Goal: Task Accomplishment & Management: Manage account settings

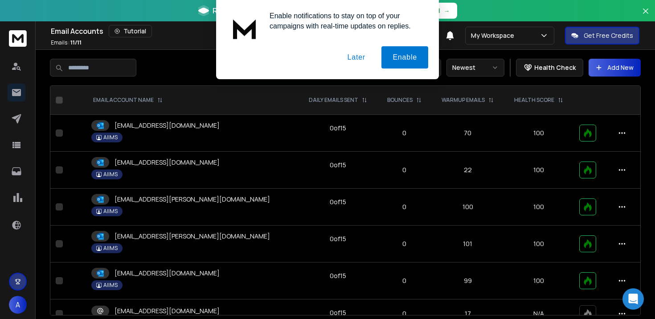
click at [355, 56] on button "Later" at bounding box center [356, 57] width 40 height 22
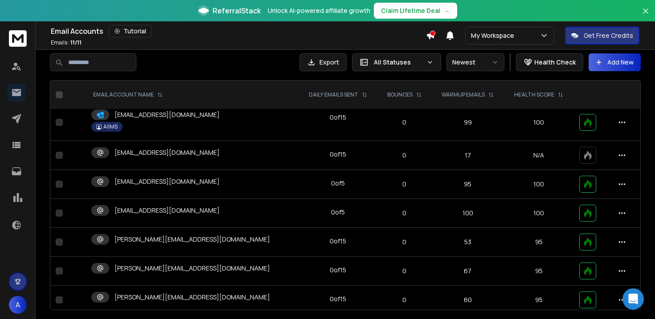
scroll to position [165, 0]
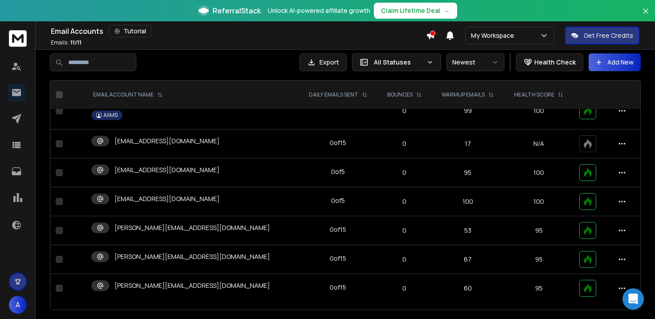
click at [123, 229] on p "[PERSON_NAME][EMAIL_ADDRESS][DOMAIN_NAME]" at bounding box center [191, 228] width 155 height 9
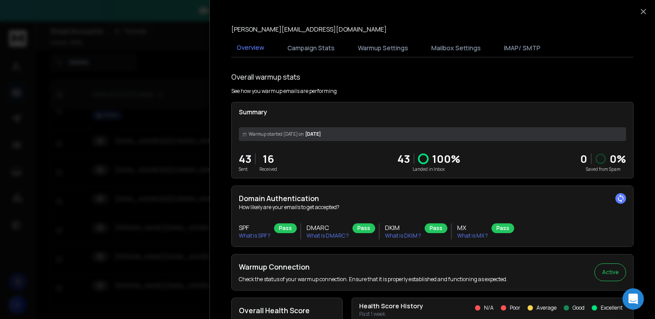
click at [476, 49] on button "Mailbox Settings" at bounding box center [456, 48] width 60 height 20
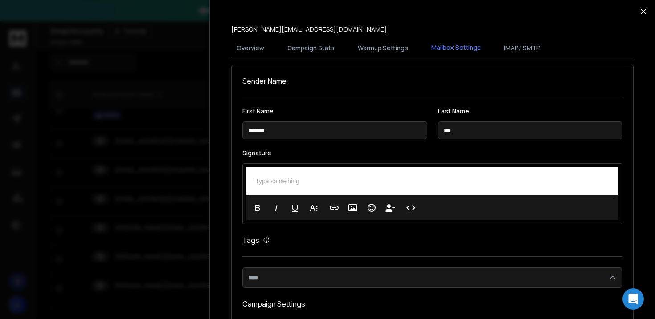
click at [639, 12] on icon "button" at bounding box center [642, 11] width 9 height 9
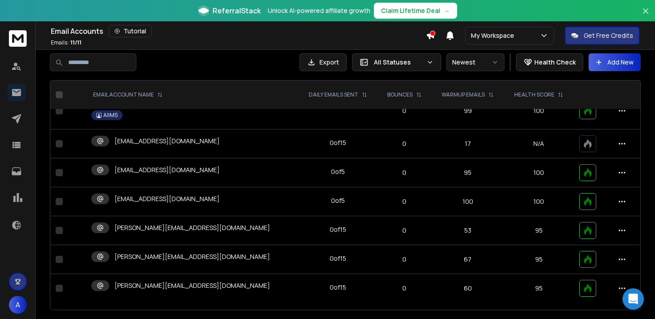
click at [60, 232] on button "button" at bounding box center [59, 230] width 7 height 7
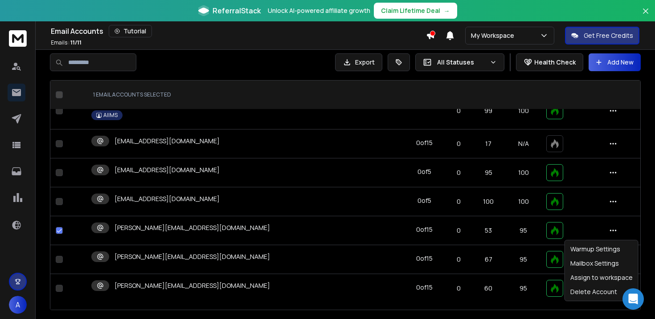
click at [609, 230] on icon at bounding box center [613, 231] width 8 height 8
click at [591, 276] on div "Assign to workspace" at bounding box center [600, 278] width 69 height 14
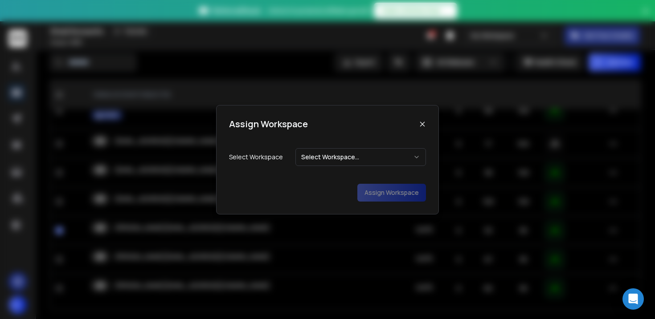
click at [366, 161] on button "Select Workspace..." at bounding box center [360, 157] width 130 height 18
click at [396, 194] on button "Assign Workspace" at bounding box center [391, 193] width 69 height 18
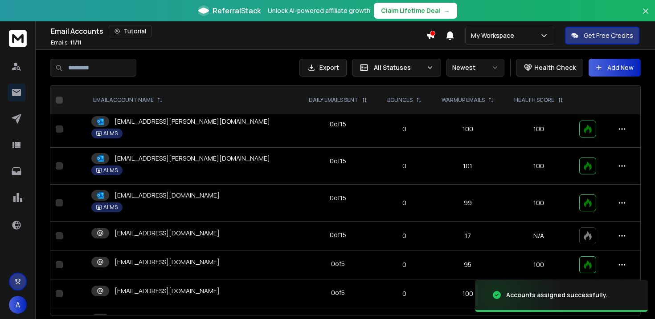
scroll to position [173, 0]
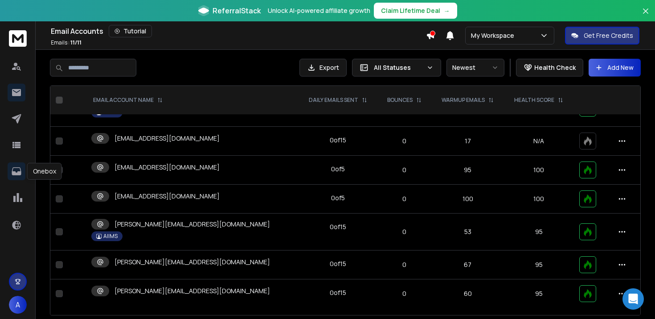
click at [16, 170] on icon at bounding box center [16, 171] width 11 height 11
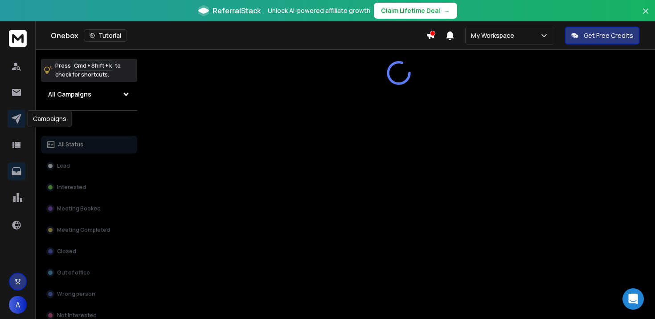
click at [16, 118] on icon at bounding box center [16, 118] width 9 height 9
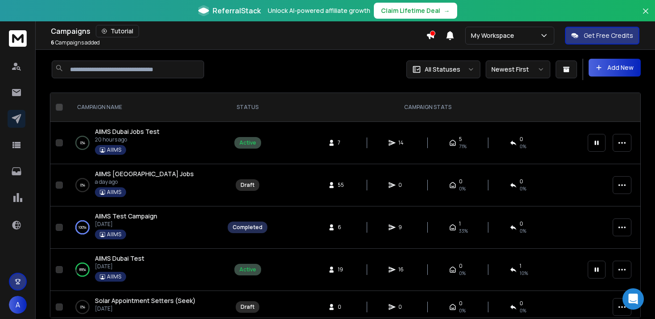
click at [146, 131] on span "AIIMS Dubai Jobs Test" at bounding box center [127, 131] width 65 height 8
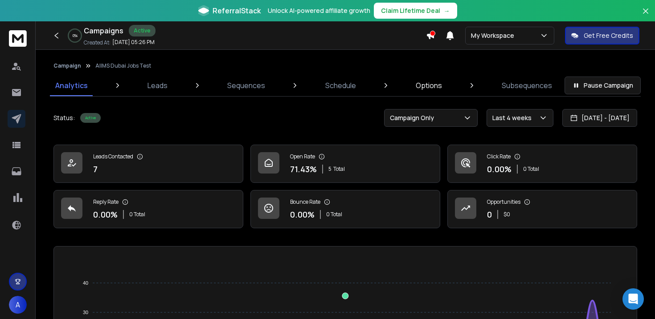
click at [431, 88] on p "Options" at bounding box center [428, 85] width 26 height 11
click at [435, 82] on p "Options" at bounding box center [428, 85] width 26 height 11
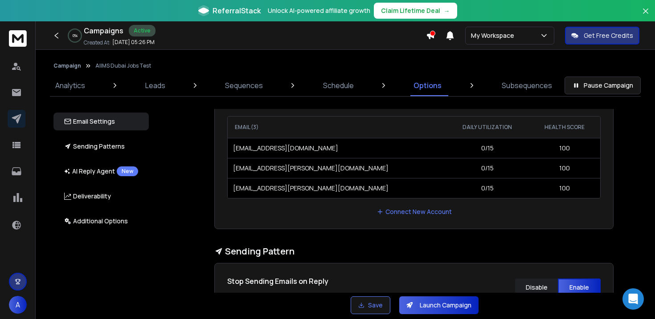
scroll to position [73, 0]
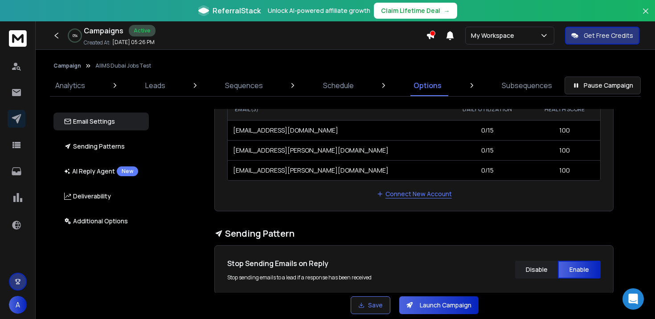
click at [440, 195] on link "Connect New Account" at bounding box center [413, 194] width 75 height 9
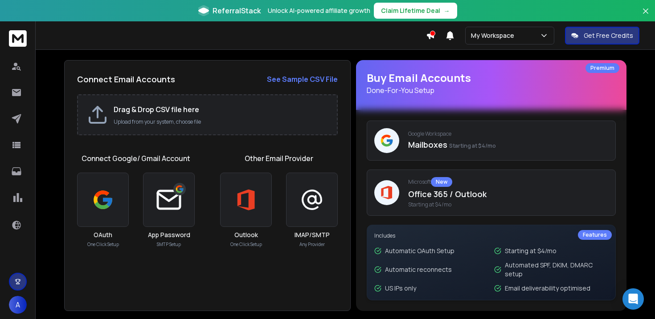
scroll to position [58, 0]
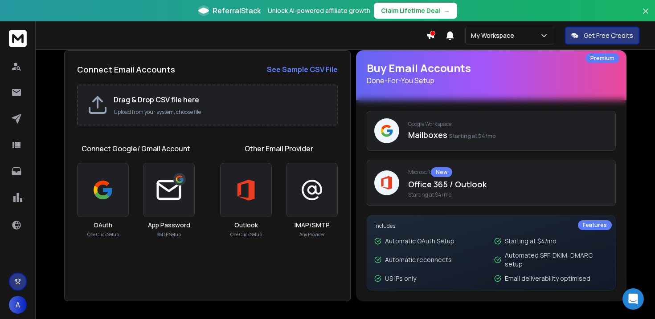
click at [641, 99] on div "Connect Email Accounts See Sample CSV File Drag & Drop CSV file here Upload fro…" at bounding box center [345, 175] width 619 height 251
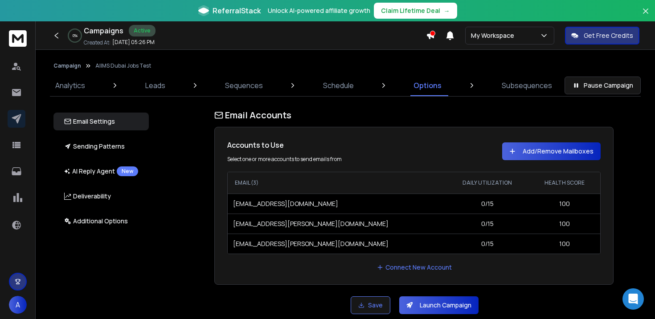
click at [560, 149] on button "Add/Remove Mailboxes" at bounding box center [551, 151] width 98 height 18
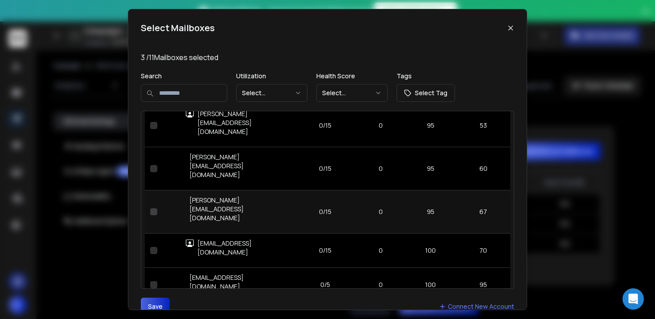
scroll to position [98, 0]
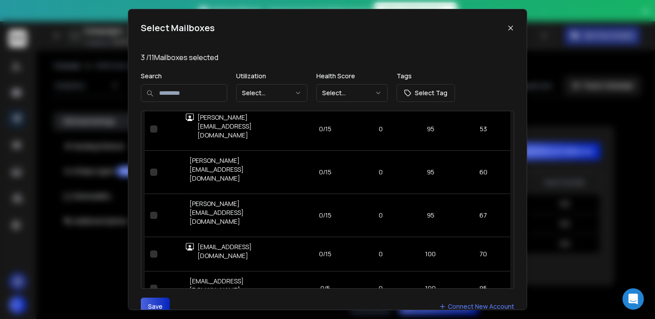
click at [154, 319] on button "button" at bounding box center [153, 322] width 7 height 7
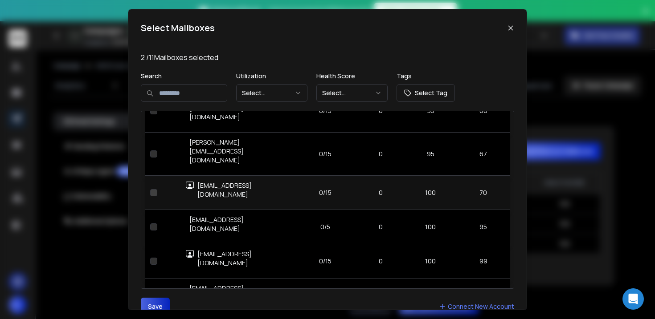
scroll to position [169, 0]
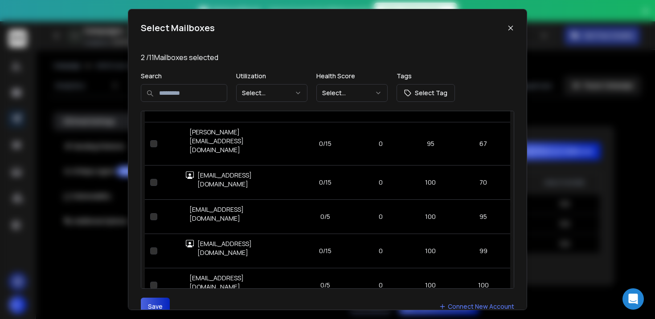
click at [154, 319] on button "button" at bounding box center [153, 324] width 7 height 7
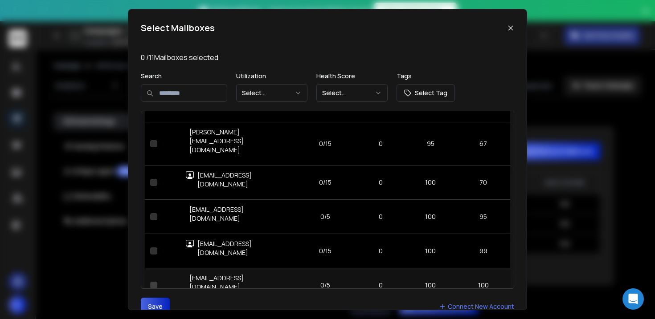
scroll to position [0, 0]
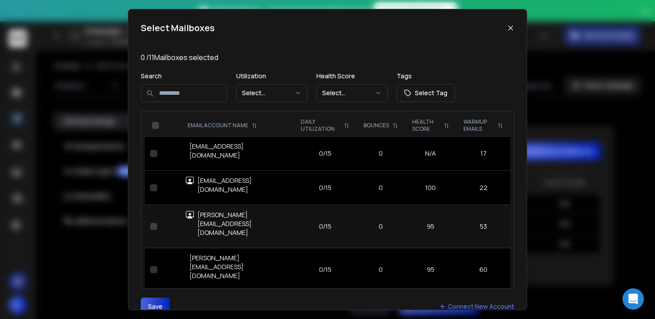
click at [155, 223] on button "button" at bounding box center [153, 226] width 7 height 7
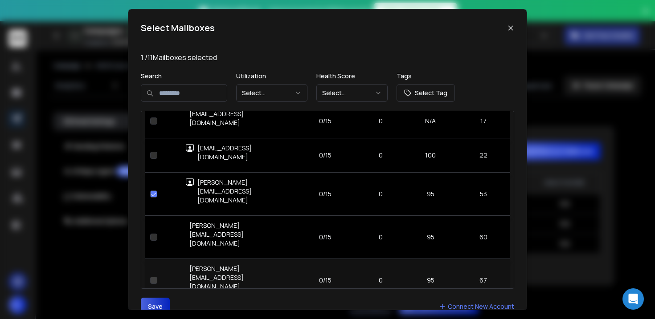
scroll to position [37, 0]
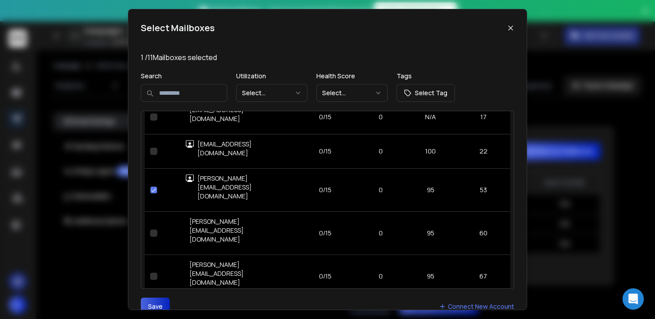
click at [162, 303] on button "Save" at bounding box center [155, 307] width 29 height 18
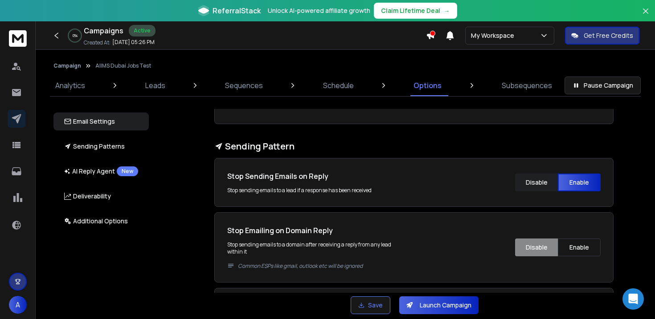
scroll to position [0, 0]
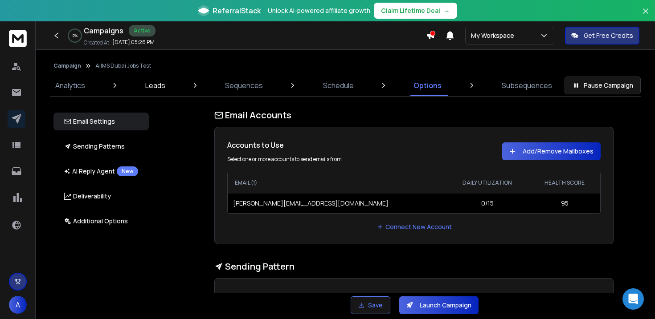
click at [163, 85] on p "Leads" at bounding box center [155, 85] width 20 height 11
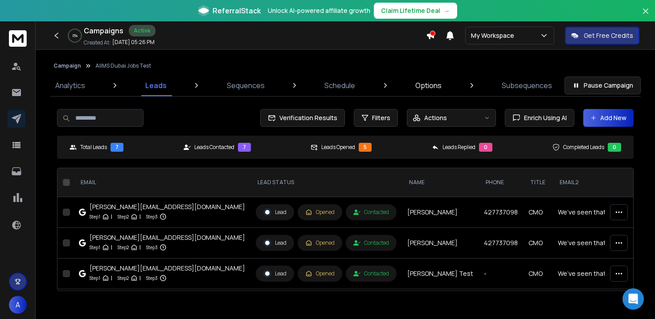
click at [441, 83] on p "Options" at bounding box center [428, 85] width 26 height 11
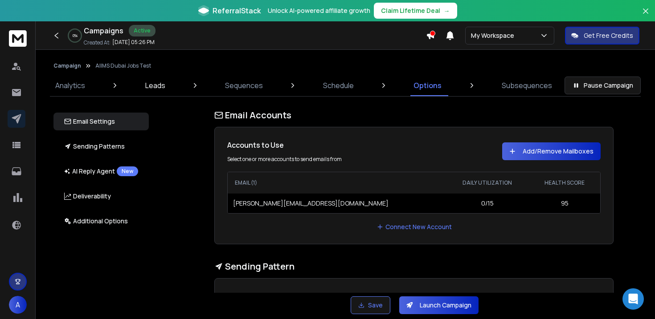
click at [168, 87] on link "Leads" at bounding box center [155, 85] width 31 height 21
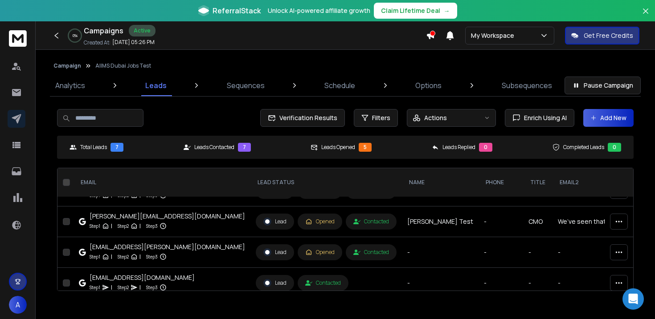
scroll to position [128, 0]
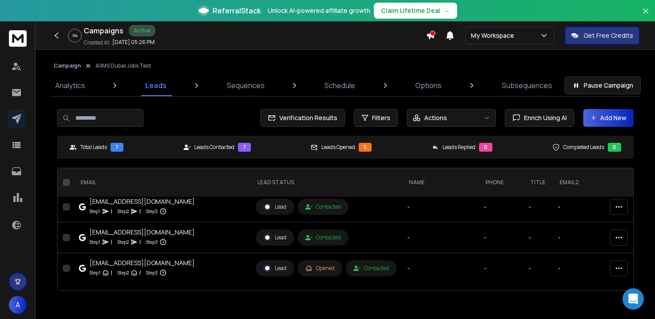
click at [606, 116] on button "Add New" at bounding box center [608, 118] width 50 height 18
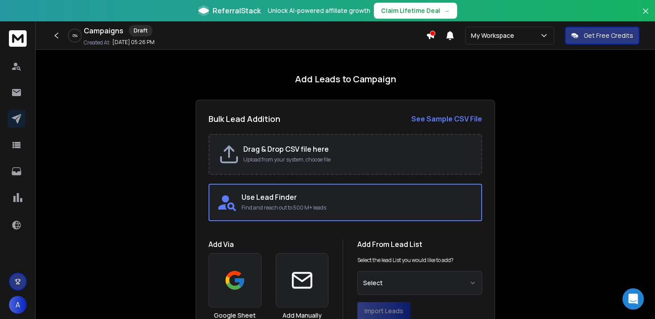
scroll to position [16, 0]
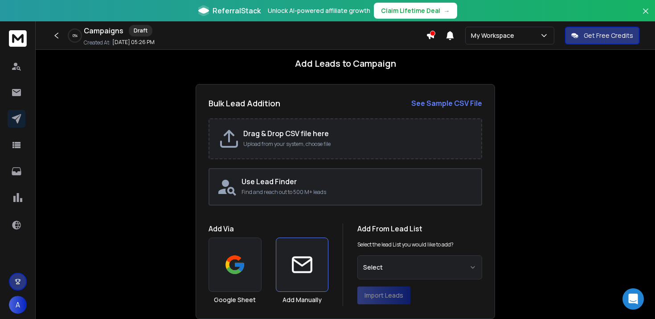
click at [301, 252] on icon at bounding box center [302, 265] width 22 height 27
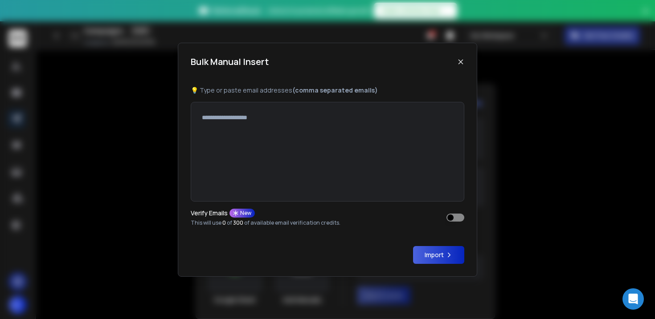
click at [301, 138] on textarea at bounding box center [327, 152] width 273 height 100
type textarea "**********"
click at [429, 252] on button "Import" at bounding box center [438, 255] width 51 height 18
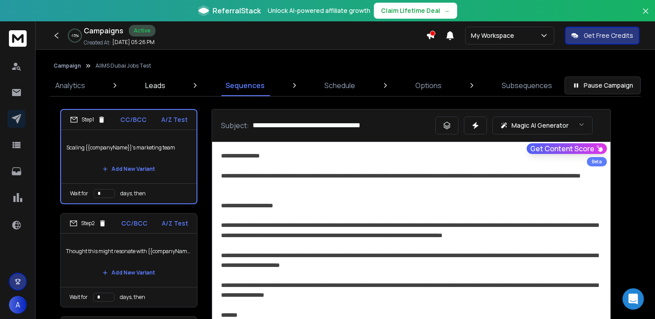
click at [152, 84] on p "Leads" at bounding box center [155, 85] width 20 height 11
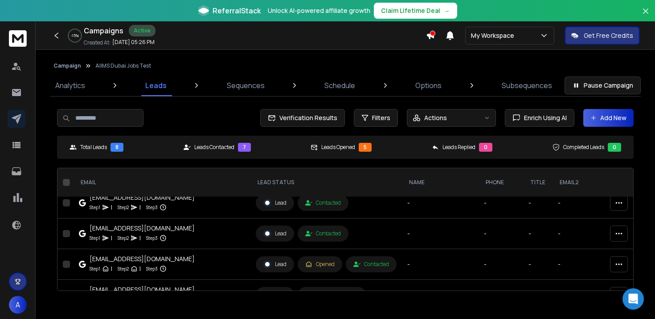
scroll to position [159, 0]
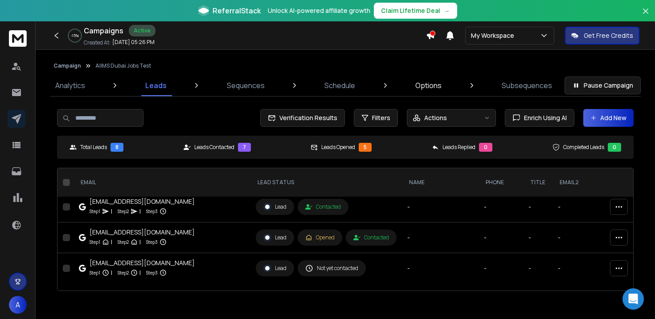
click at [436, 84] on p "Options" at bounding box center [428, 85] width 26 height 11
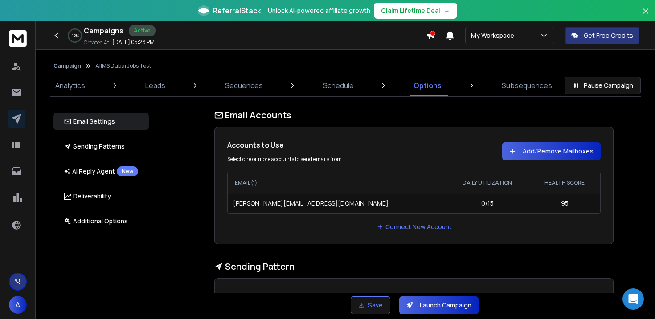
click at [287, 204] on p "[PERSON_NAME][EMAIL_ADDRESS][DOMAIN_NAME]" at bounding box center [310, 203] width 155 height 9
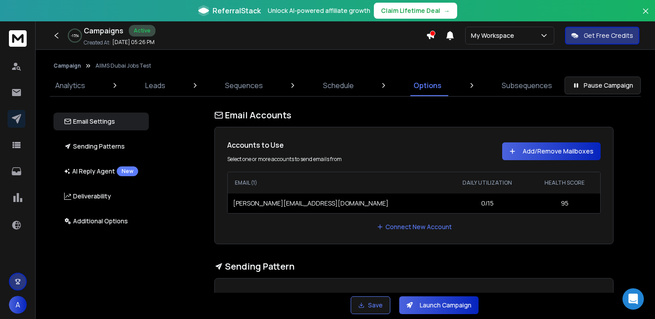
click at [523, 151] on button "Add/Remove Mailboxes" at bounding box center [551, 151] width 98 height 18
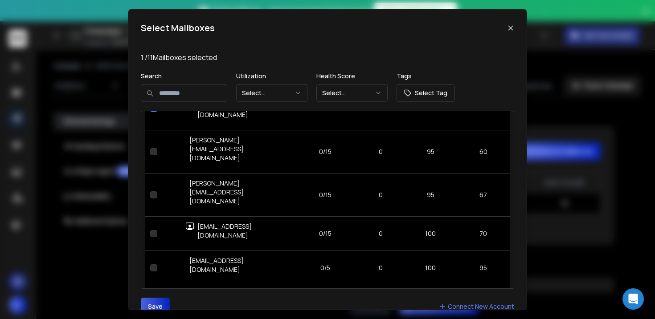
scroll to position [169, 0]
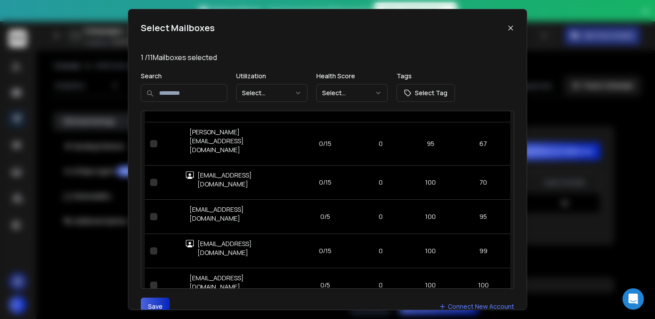
click at [512, 27] on icon at bounding box center [510, 27] width 7 height 7
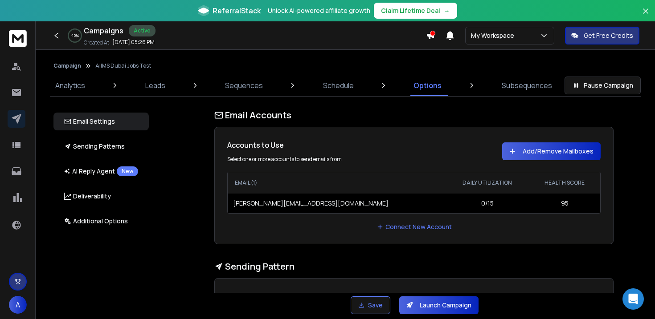
click at [515, 152] on icon "button" at bounding box center [512, 151] width 6 height 6
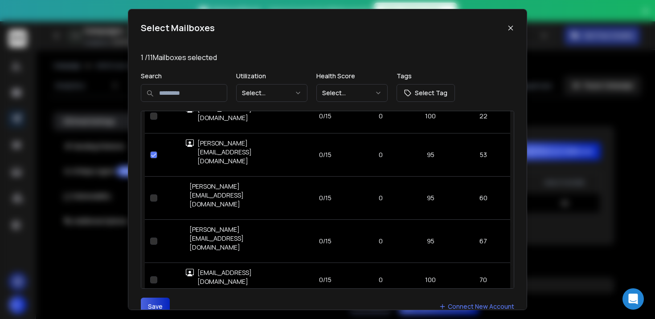
scroll to position [69, 0]
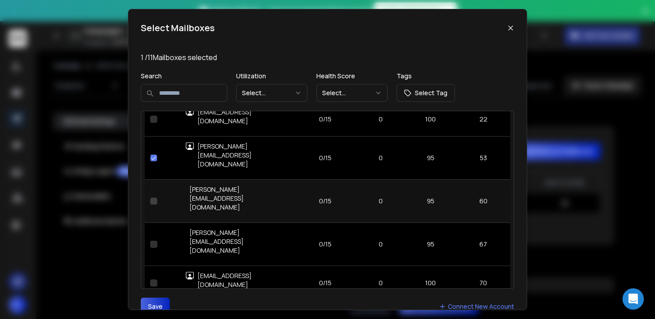
click at [155, 198] on button "button" at bounding box center [153, 201] width 7 height 7
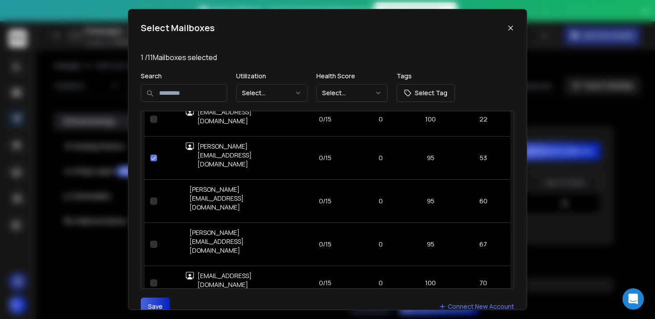
click at [509, 25] on icon at bounding box center [510, 27] width 7 height 7
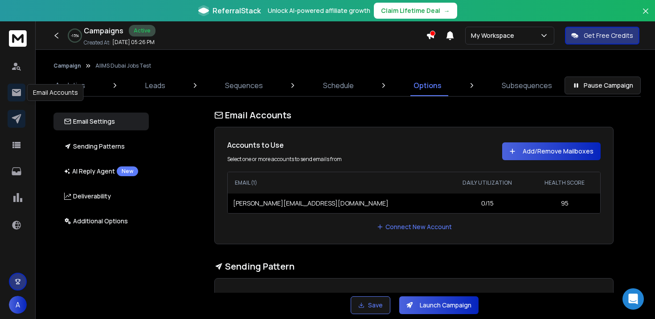
click at [17, 91] on icon at bounding box center [16, 92] width 9 height 7
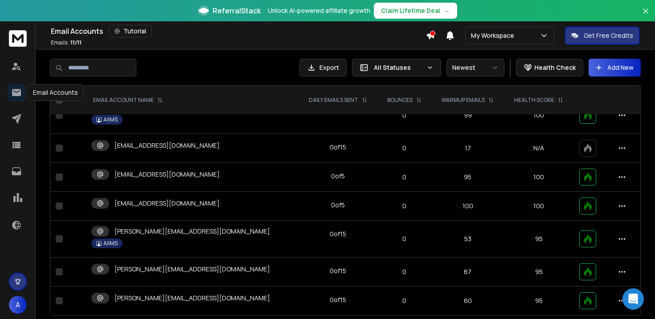
scroll to position [173, 0]
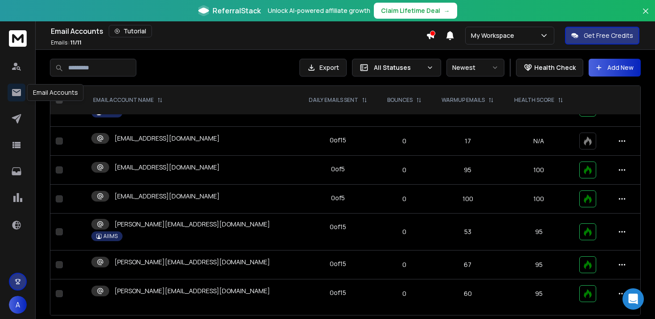
click at [59, 263] on button "button" at bounding box center [59, 264] width 7 height 7
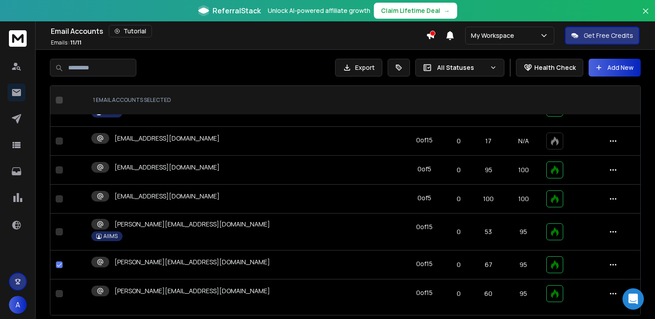
click at [59, 295] on button "button" at bounding box center [59, 293] width 7 height 7
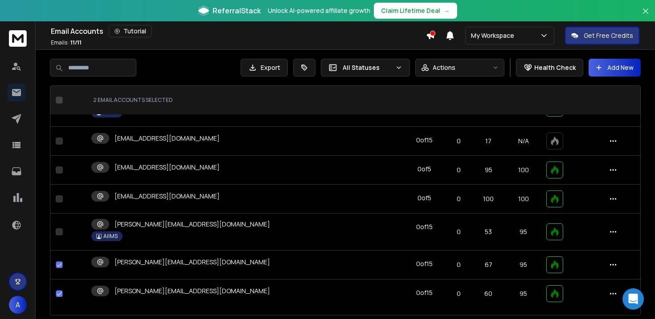
click at [609, 263] on icon at bounding box center [613, 265] width 8 height 8
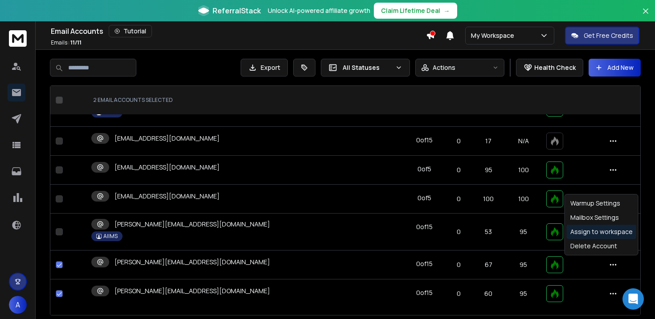
click at [598, 234] on div "Assign to workspace" at bounding box center [600, 232] width 69 height 14
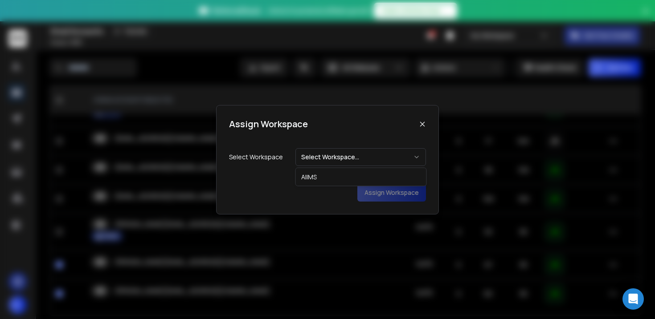
click at [363, 155] on button "Select Workspace..." at bounding box center [360, 157] width 130 height 18
click at [376, 193] on button "Assign Workspace" at bounding box center [391, 193] width 69 height 18
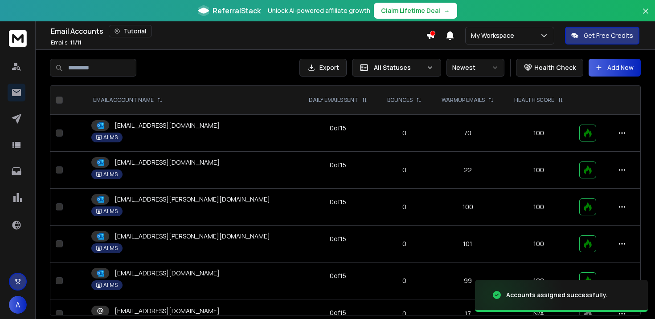
scroll to position [181, 0]
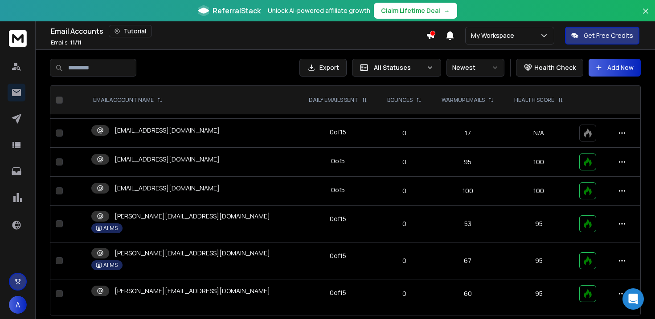
click at [60, 294] on button "button" at bounding box center [59, 293] width 7 height 7
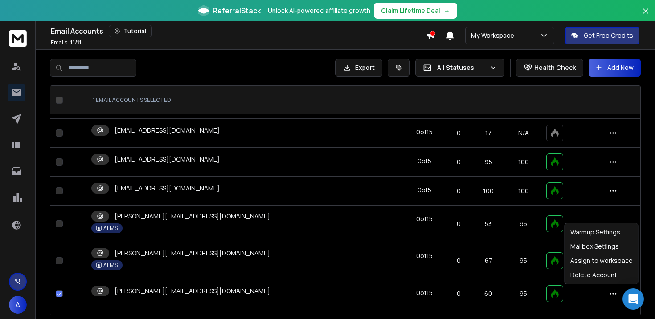
click at [609, 295] on icon at bounding box center [613, 294] width 8 height 8
click at [588, 261] on div "Assign to workspace" at bounding box center [600, 261] width 69 height 14
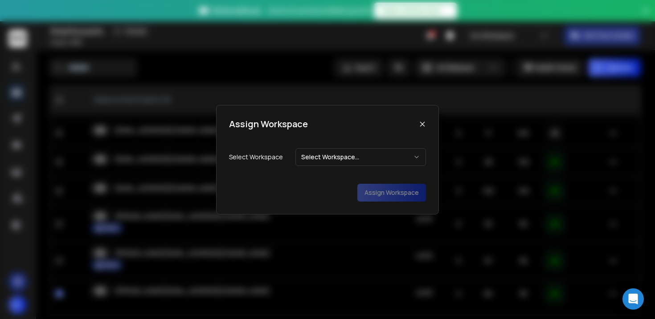
click at [358, 159] on button "Select Workspace..." at bounding box center [360, 157] width 130 height 18
click at [387, 194] on button "Assign Workspace" at bounding box center [391, 193] width 69 height 18
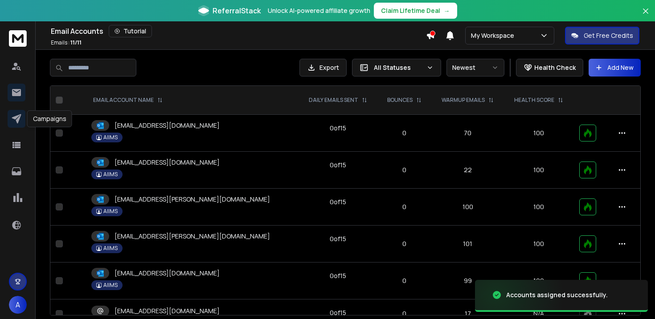
click at [16, 117] on icon at bounding box center [16, 118] width 9 height 9
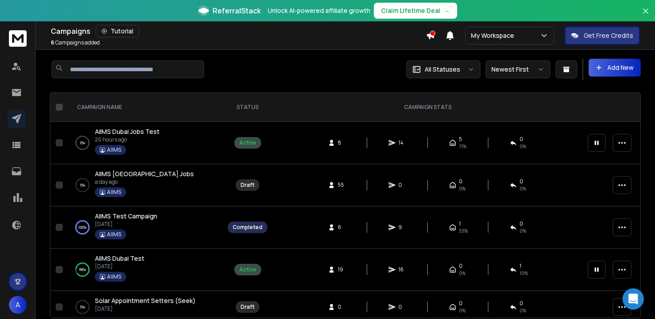
click at [132, 131] on span "AIIMS Dubai Jobs Test" at bounding box center [127, 131] width 65 height 8
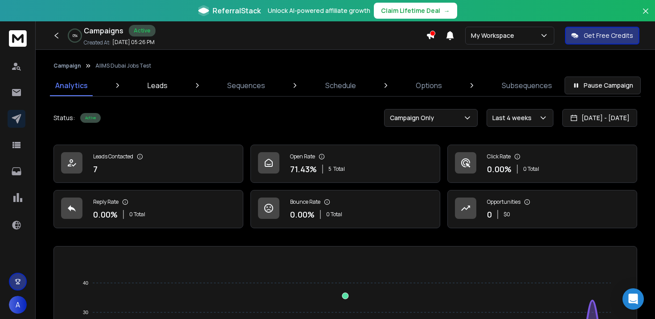
click at [168, 82] on link "Leads" at bounding box center [157, 85] width 31 height 21
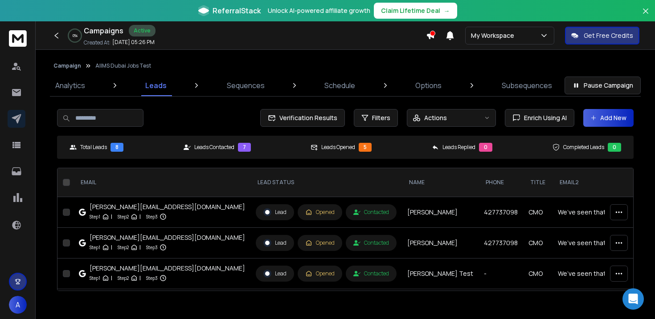
scroll to position [159, 0]
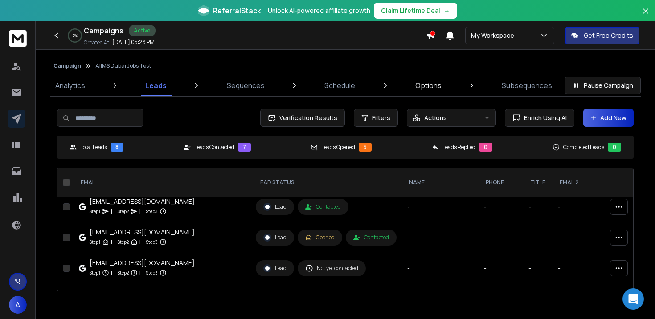
click at [435, 84] on p "Options" at bounding box center [428, 85] width 26 height 11
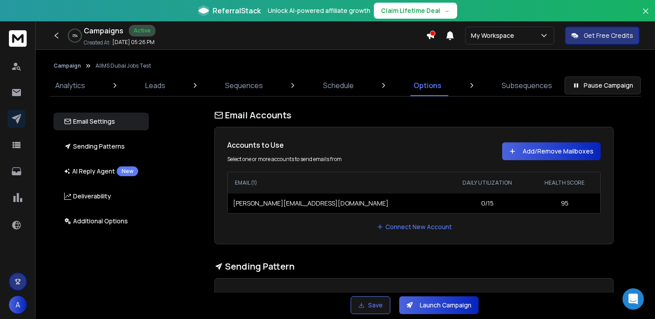
click at [510, 154] on button "Add/Remove Mailboxes" at bounding box center [551, 151] width 98 height 18
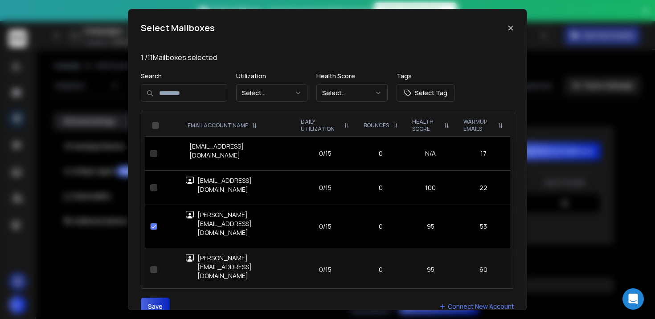
click at [154, 266] on button "button" at bounding box center [153, 269] width 7 height 7
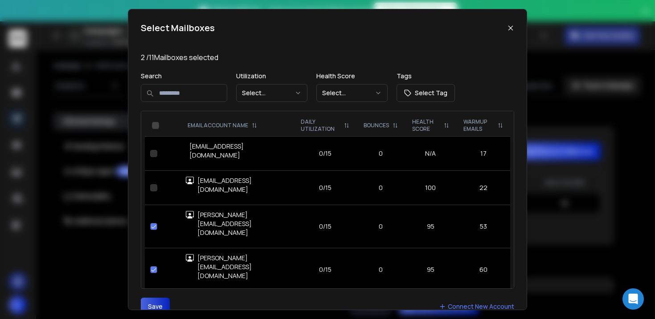
click at [152, 309] on button "button" at bounding box center [153, 312] width 7 height 7
click at [168, 301] on button "Save" at bounding box center [155, 307] width 29 height 18
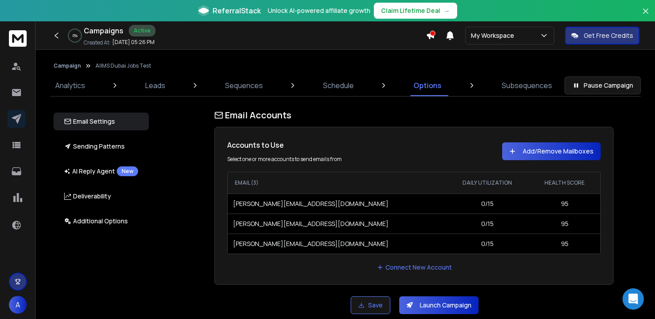
click at [431, 308] on button "Launch Campaign" at bounding box center [438, 306] width 79 height 18
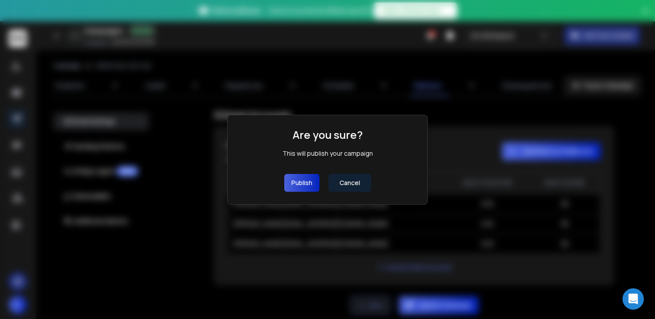
click at [334, 185] on button "Cancel" at bounding box center [349, 183] width 43 height 18
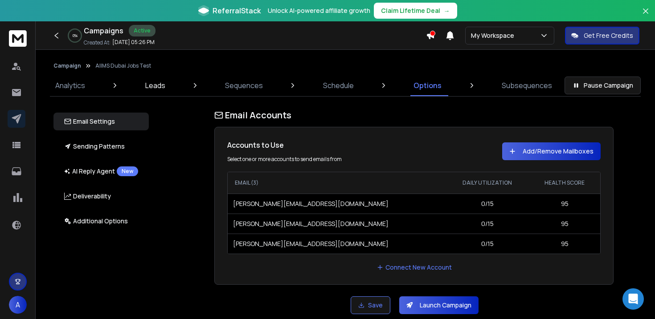
click at [158, 88] on p "Leads" at bounding box center [155, 85] width 20 height 11
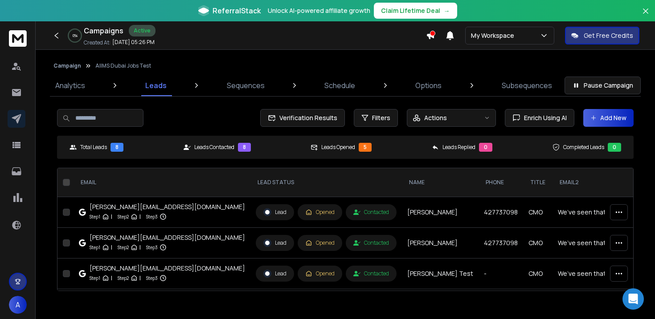
scroll to position [159, 0]
